Goal: Communication & Community: Answer question/provide support

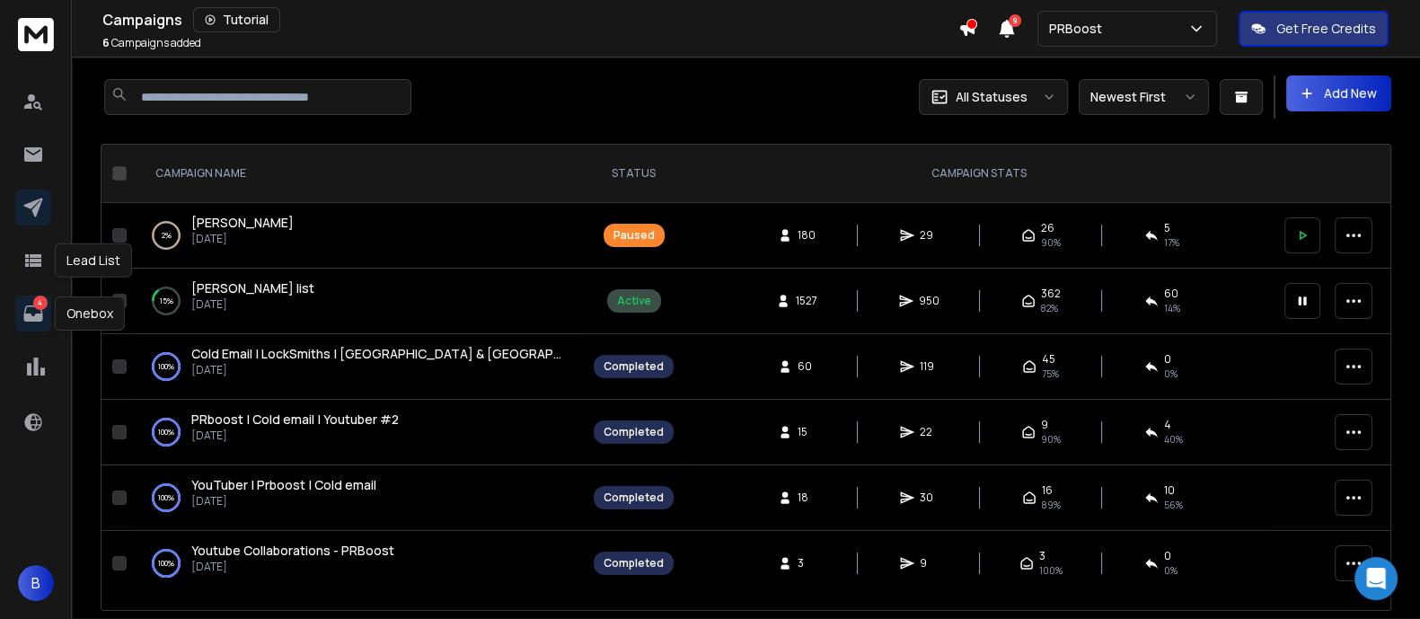
click at [27, 316] on icon at bounding box center [32, 313] width 19 height 16
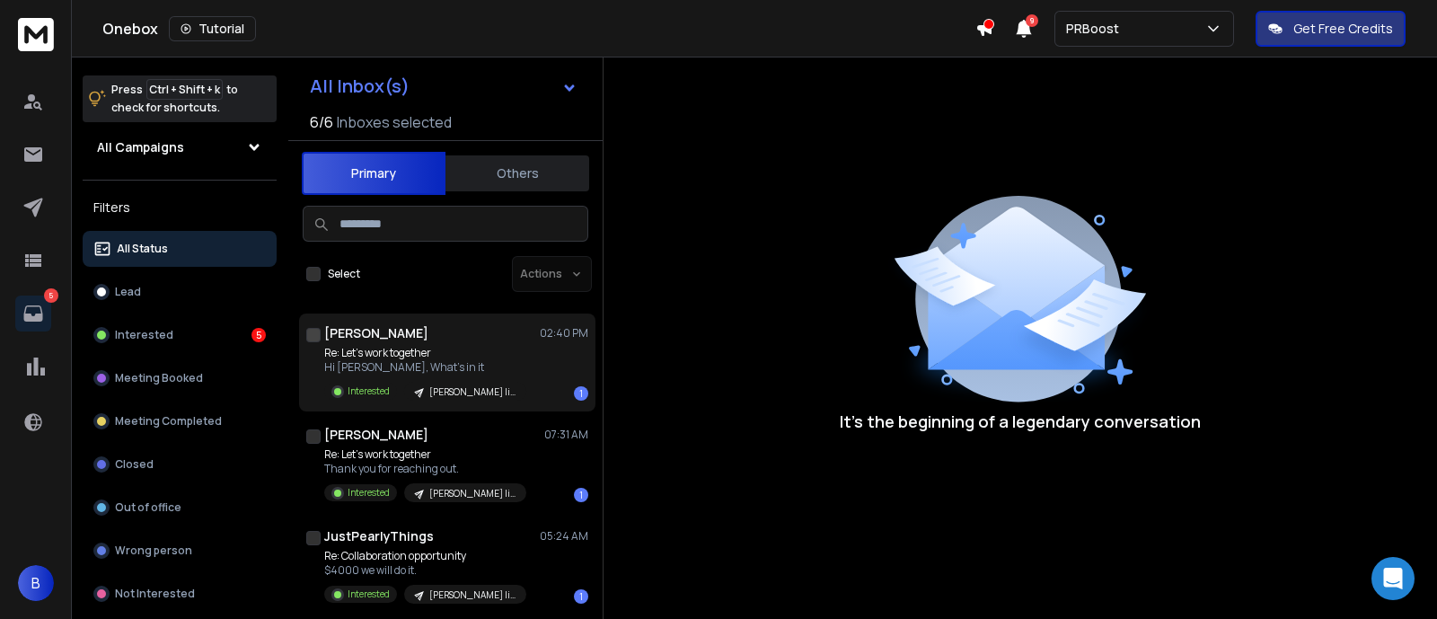
click at [438, 337] on div "[PERSON_NAME] 02:40 PM" at bounding box center [456, 333] width 264 height 18
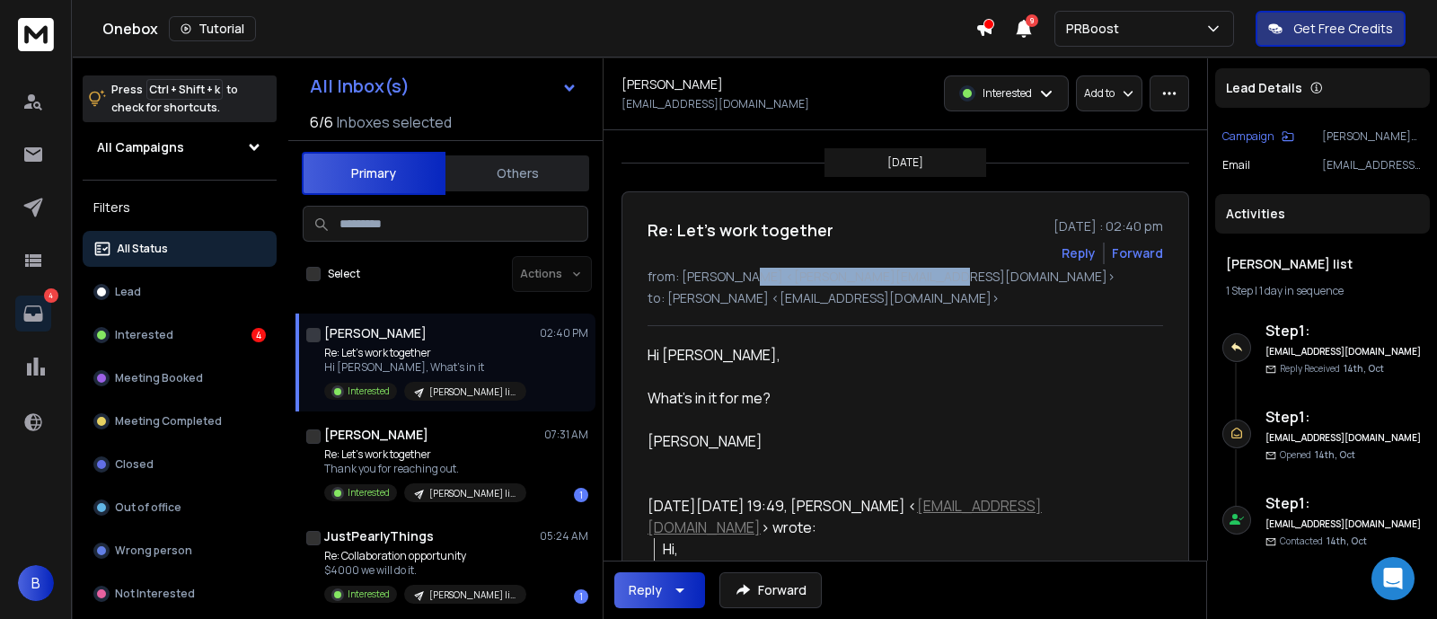
drag, startPoint x: 750, startPoint y: 274, endPoint x: 922, endPoint y: 280, distance: 172.6
click at [922, 280] on p "from: [PERSON_NAME] <[PERSON_NAME][EMAIL_ADDRESS][DOMAIN_NAME]>" at bounding box center [906, 277] width 516 height 18
copy p "[EMAIL_ADDRESS][DOMAIN_NAME]"
click at [948, 412] on div "Hi [PERSON_NAME], What's in it for me? Rob" at bounding box center [898, 398] width 501 height 108
drag, startPoint x: 747, startPoint y: 276, endPoint x: 925, endPoint y: 281, distance: 177.9
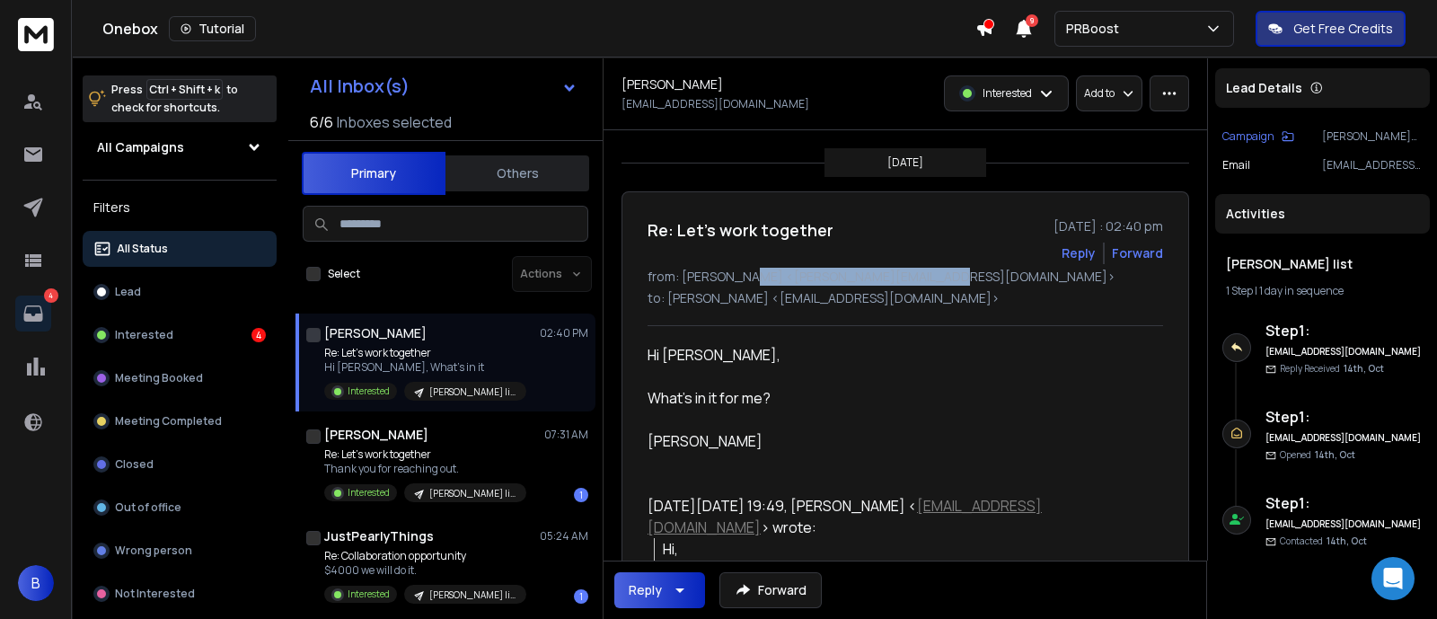
click at [925, 281] on p "from: [PERSON_NAME] <[PERSON_NAME][EMAIL_ADDRESS][DOMAIN_NAME]>" at bounding box center [906, 277] width 516 height 18
copy p "[EMAIL_ADDRESS][DOMAIN_NAME]"
click at [1020, 94] on p "Interested" at bounding box center [1007, 93] width 49 height 14
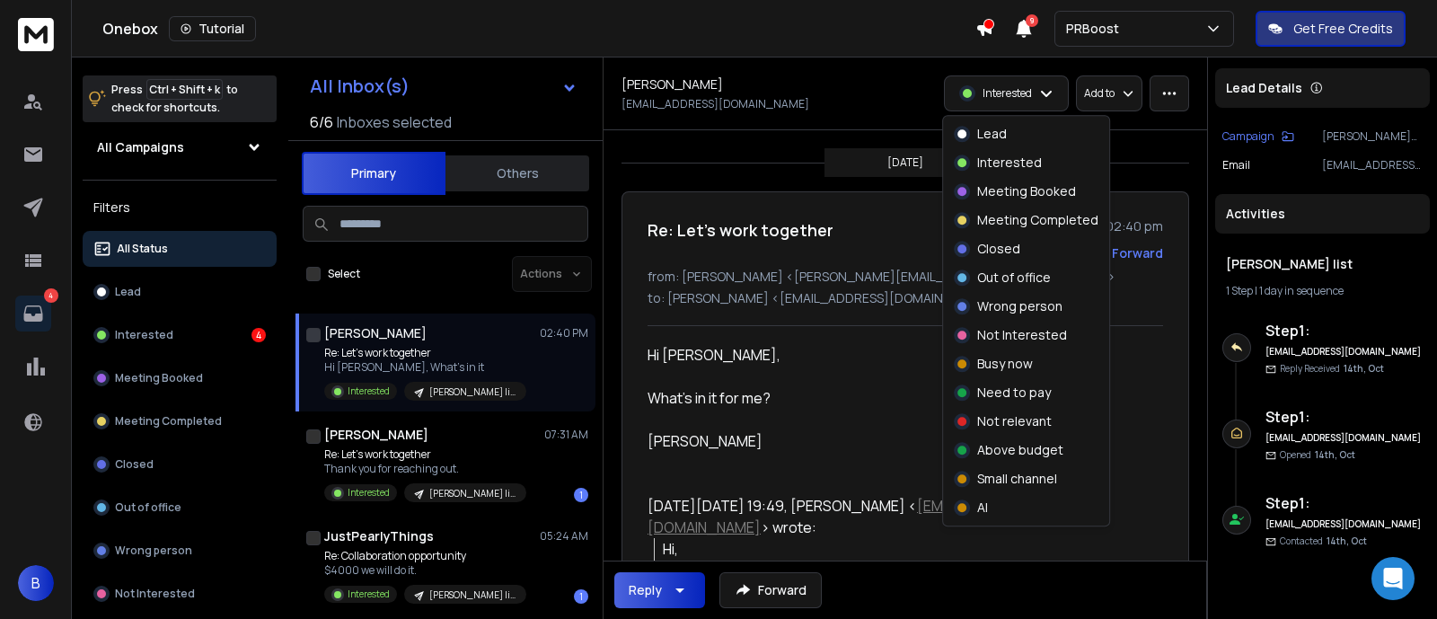
click at [630, 172] on div "[DATE]" at bounding box center [906, 162] width 568 height 29
